Goal: Task Accomplishment & Management: Complete application form

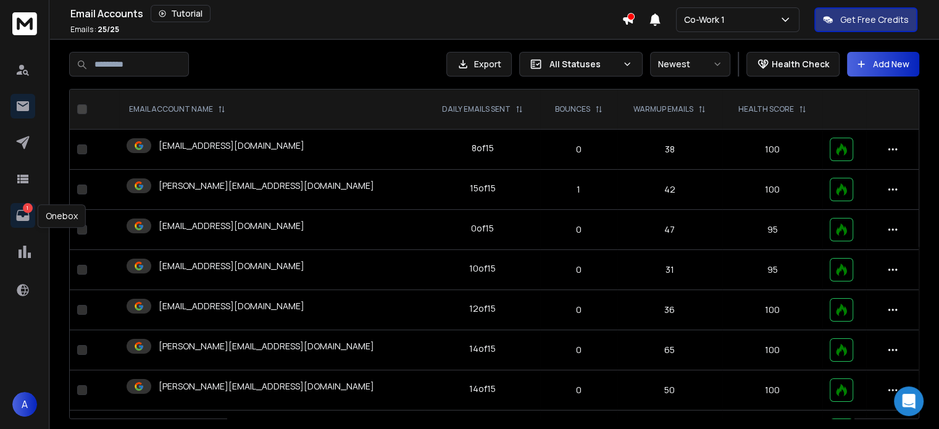
click at [22, 215] on icon at bounding box center [22, 215] width 15 height 15
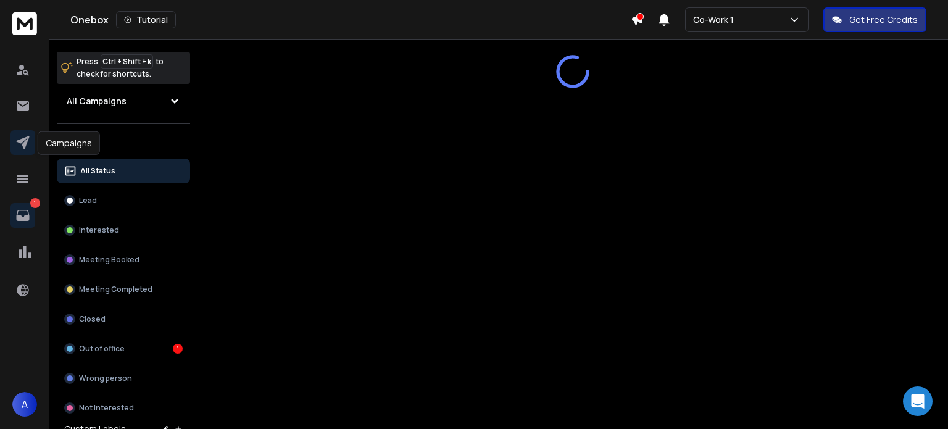
click at [19, 138] on icon at bounding box center [22, 142] width 15 height 15
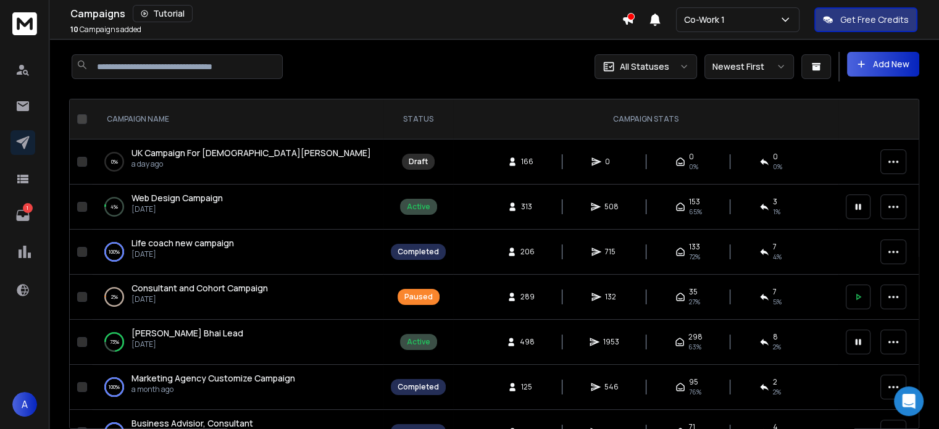
click at [85, 162] on button "button" at bounding box center [82, 162] width 10 height 10
click at [80, 161] on button "button" at bounding box center [82, 162] width 10 height 10
click at [887, 159] on icon "button" at bounding box center [893, 162] width 12 height 12
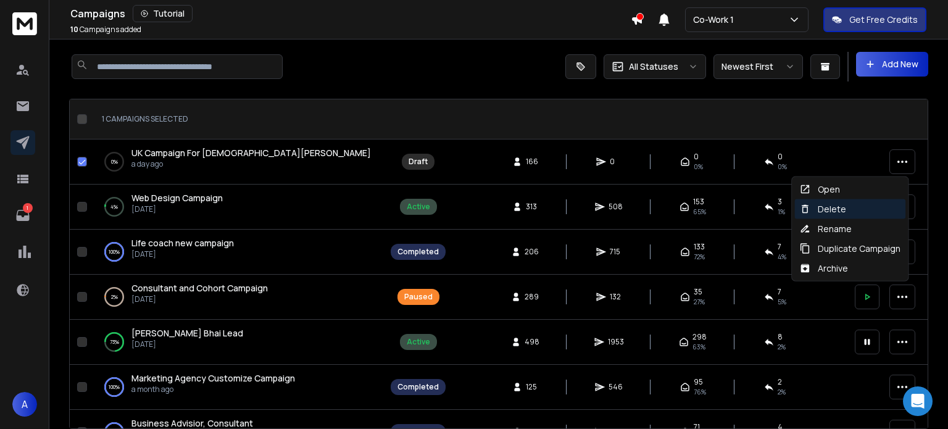
click at [826, 206] on div "Delete" at bounding box center [822, 209] width 47 height 12
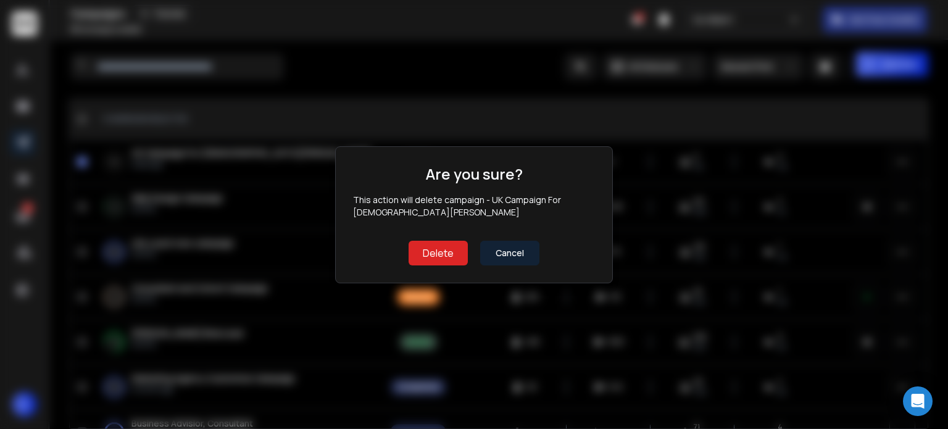
click at [523, 248] on button "Cancel" at bounding box center [509, 253] width 59 height 25
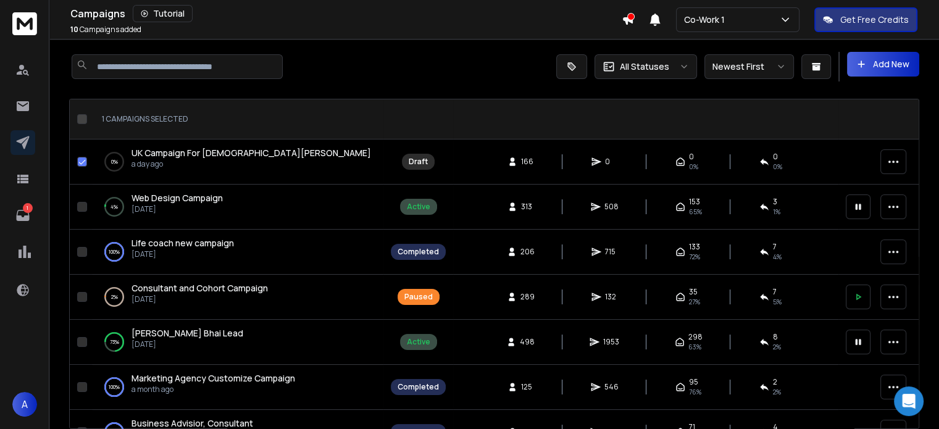
click at [888, 157] on icon "button" at bounding box center [893, 162] width 12 height 12
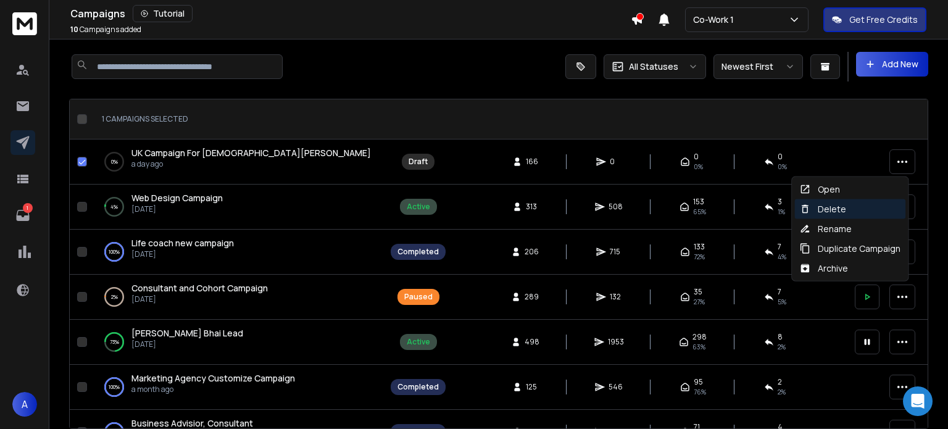
click at [834, 212] on div "Delete" at bounding box center [822, 209] width 47 height 12
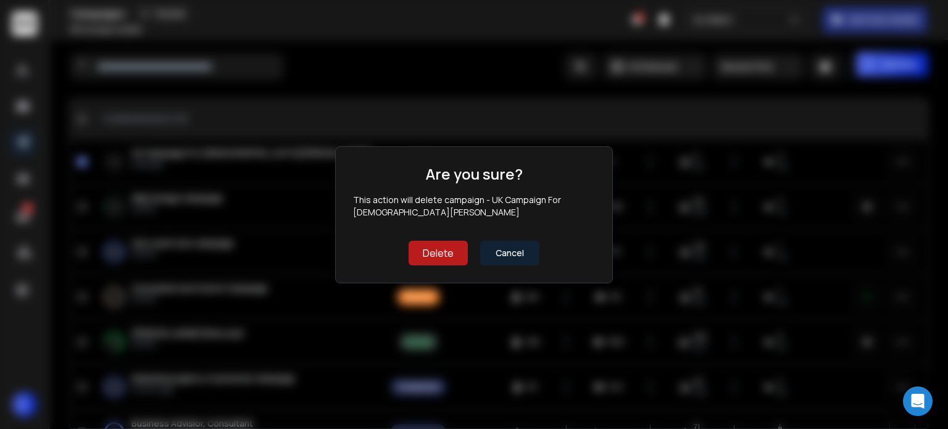
click at [422, 254] on button "Delete" at bounding box center [438, 253] width 59 height 25
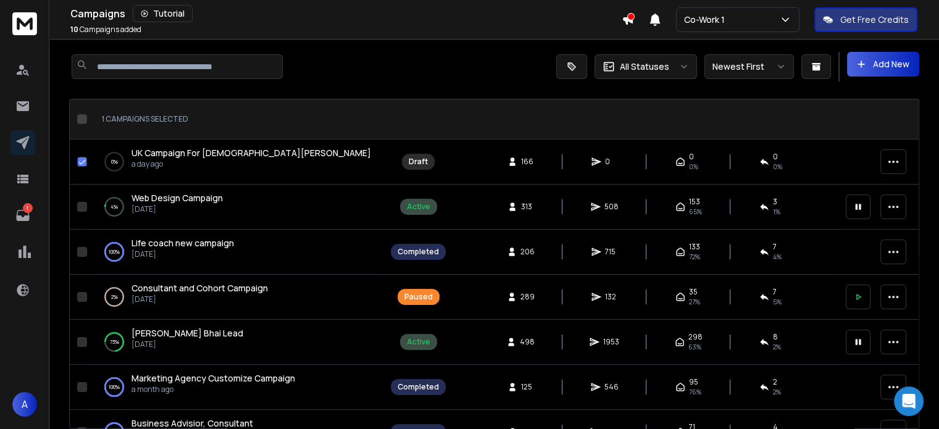
click at [891, 66] on button "Add New" at bounding box center [883, 64] width 72 height 25
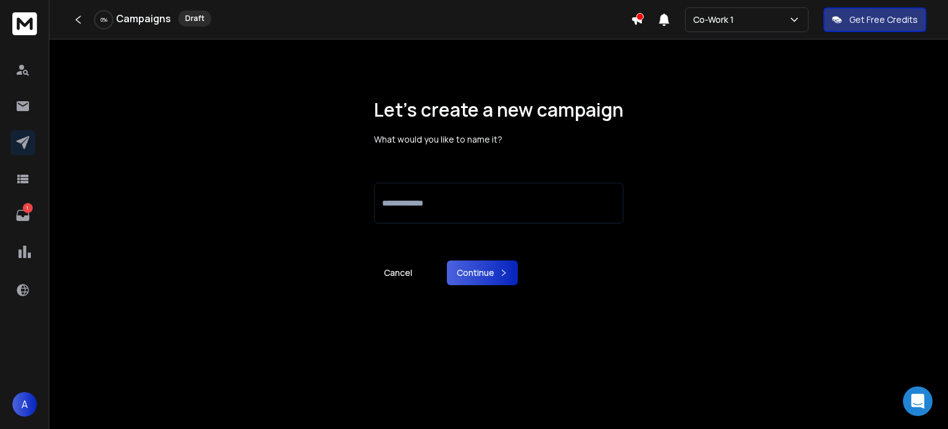
click at [454, 216] on input at bounding box center [498, 203] width 249 height 41
type input "*"
type input "**********"
click at [478, 273] on button "Continue" at bounding box center [482, 272] width 71 height 25
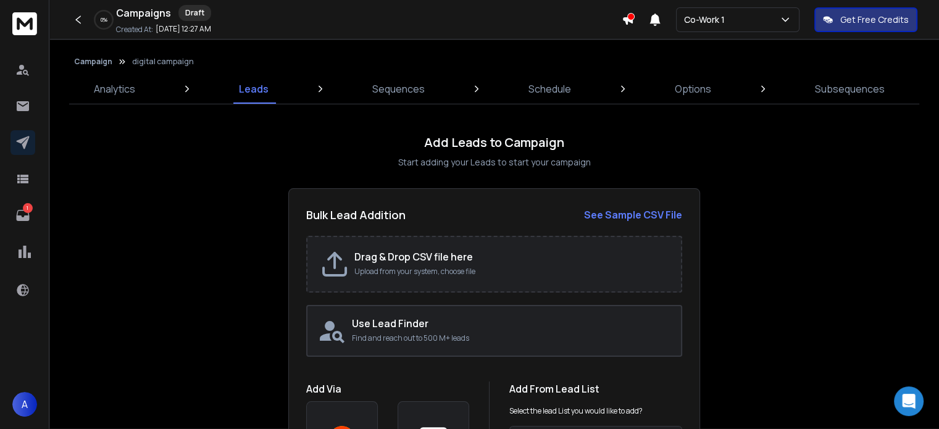
click at [429, 267] on p "Upload from your system, choose file" at bounding box center [511, 272] width 314 height 10
type input "**********"
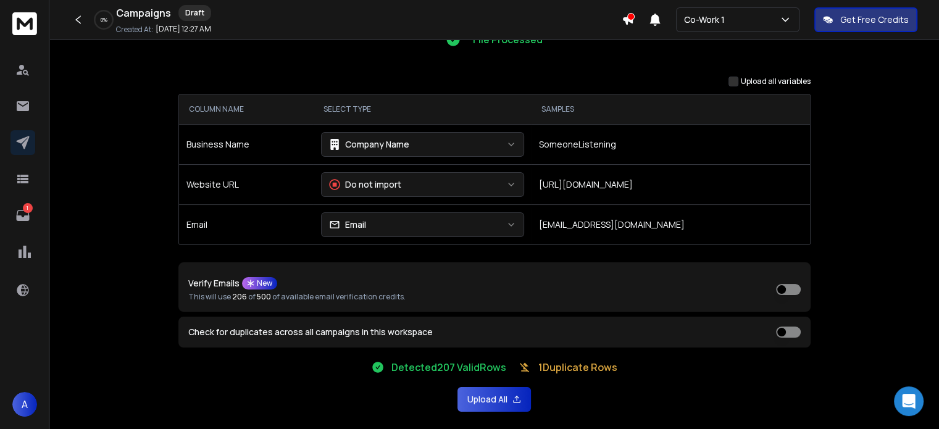
scroll to position [141, 0]
click at [494, 400] on button "Upload All" at bounding box center [493, 399] width 73 height 25
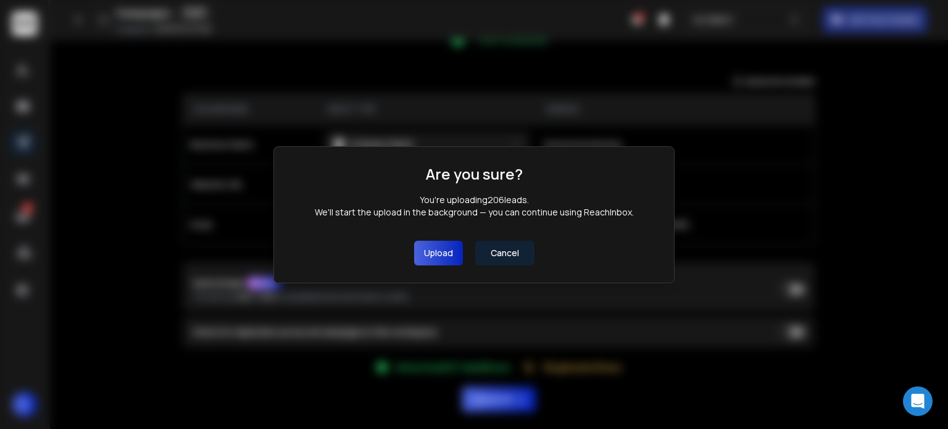
click at [436, 251] on button "Upload" at bounding box center [438, 253] width 49 height 25
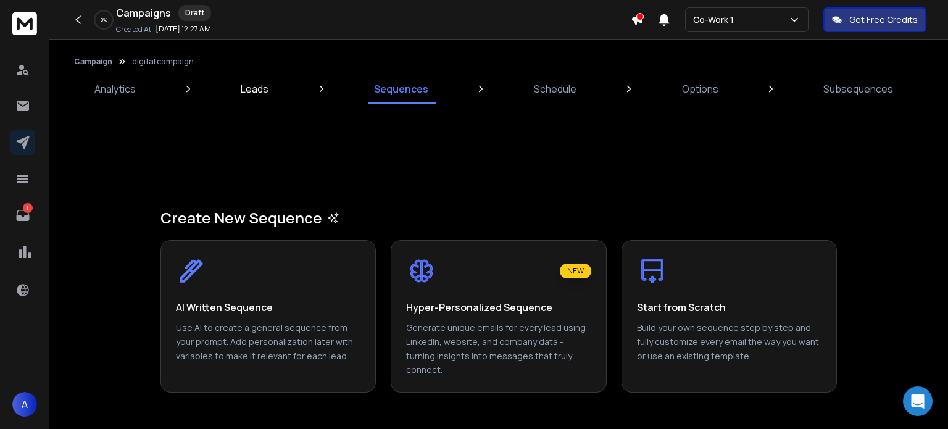
click at [262, 89] on p "Leads" at bounding box center [255, 88] width 28 height 15
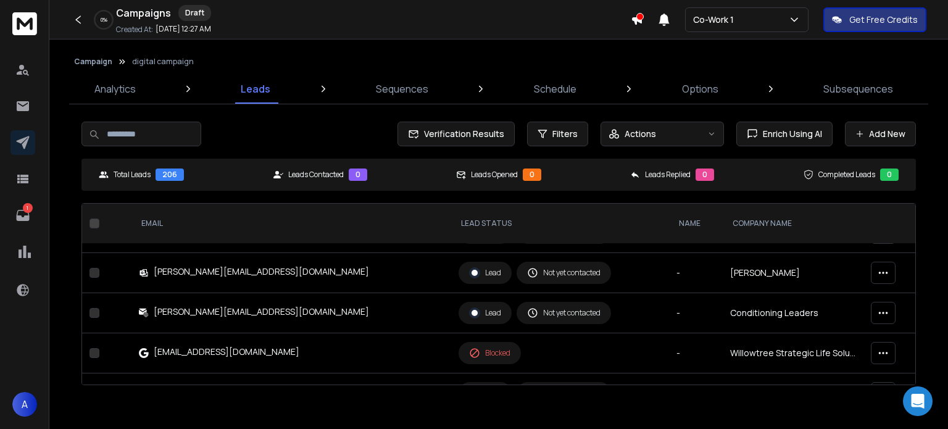
scroll to position [576, 0]
